Goal: Communication & Community: Answer question/provide support

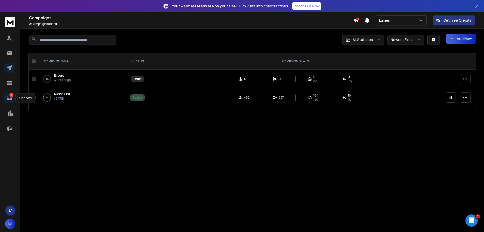
click at [12, 96] on p "8" at bounding box center [11, 95] width 4 height 4
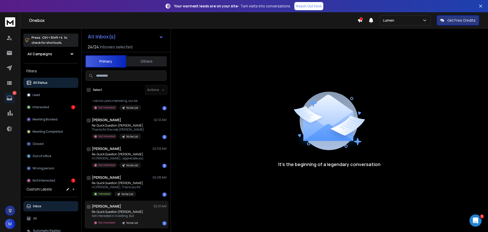
scroll to position [127, 0]
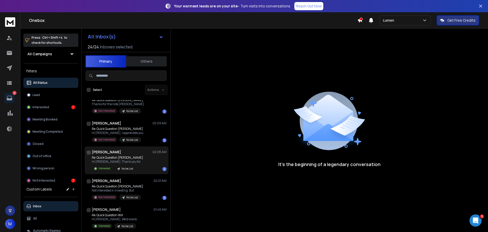
click at [141, 163] on div "Re: Quick Question [PERSON_NAME] Hi [PERSON_NAME], Thank you for Interested Nic…" at bounding box center [129, 163] width 75 height 16
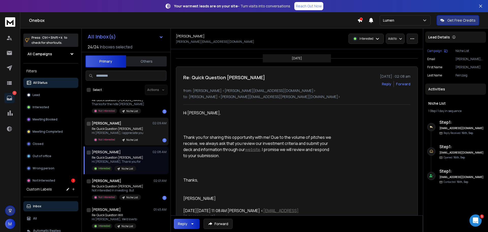
click at [147, 129] on div "Re: Quick Question [PERSON_NAME] Hi [PERSON_NAME], I appreciate you Not Interes…" at bounding box center [129, 135] width 75 height 16
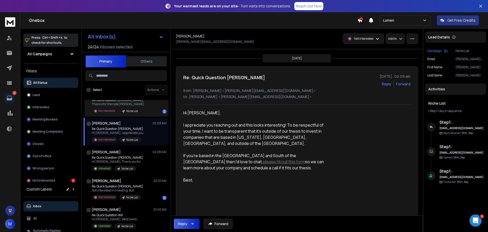
scroll to position [102, 0]
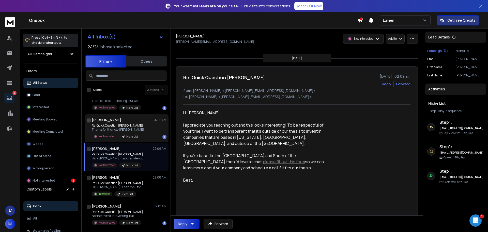
click at [145, 129] on div "Re: Quick Question [PERSON_NAME] Thanks for the note Yasir Not Interested Niche…" at bounding box center [129, 131] width 75 height 16
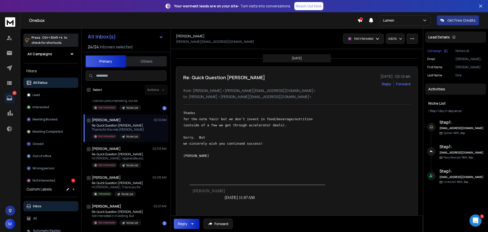
scroll to position [51, 0]
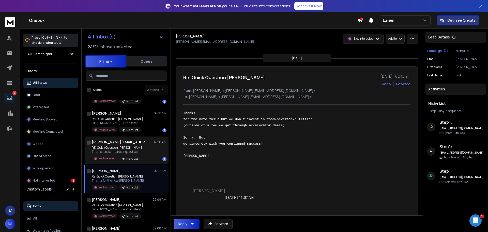
click at [143, 149] on div "RE: Quick Question [PERSON_NAME] Thanks! Looks interesting, but we Not Interest…" at bounding box center [129, 153] width 75 height 16
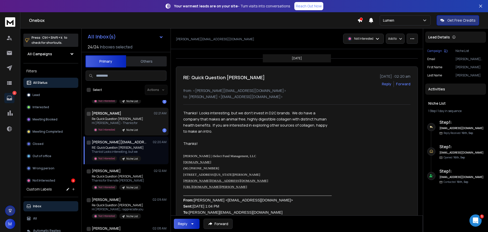
click at [140, 123] on p "Hi [PERSON_NAME] - Thanks for" at bounding box center [117, 123] width 51 height 4
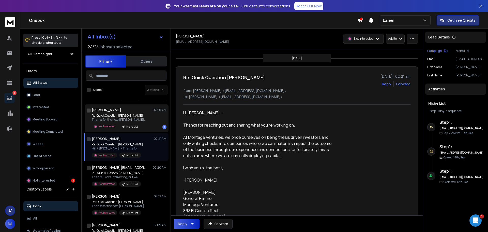
scroll to position [0, 0]
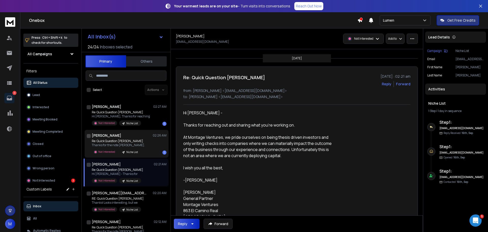
click at [144, 138] on div "[PERSON_NAME] 02:26 AM" at bounding box center [129, 135] width 75 height 5
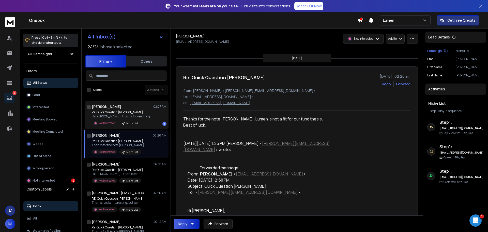
click at [141, 117] on p "Hi [PERSON_NAME], Thanks for reaching" at bounding box center [121, 116] width 58 height 4
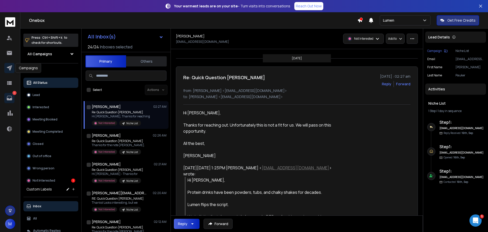
click at [5, 68] on link at bounding box center [9, 68] width 10 height 10
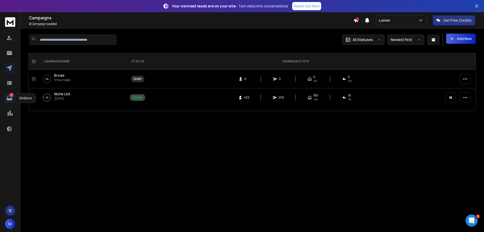
click at [10, 98] on icon at bounding box center [9, 98] width 6 height 6
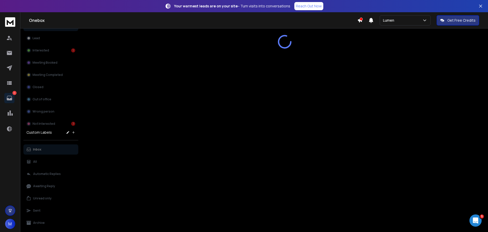
scroll to position [10, 0]
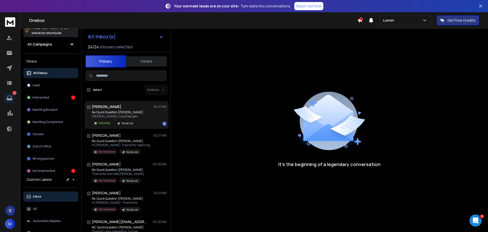
click at [128, 105] on div "[PERSON_NAME] 02:41 AM" at bounding box center [129, 106] width 75 height 5
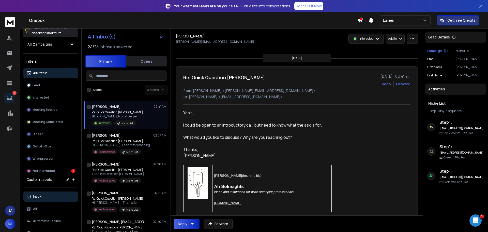
scroll to position [25, 0]
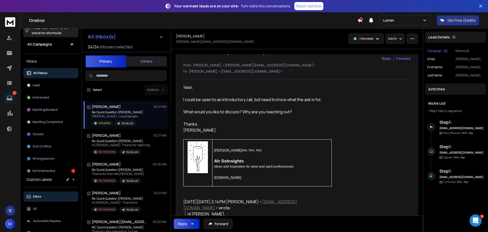
click at [240, 177] on span "[DOMAIN_NAME]" at bounding box center [227, 177] width 27 height 4
